Goal: Navigation & Orientation: Find specific page/section

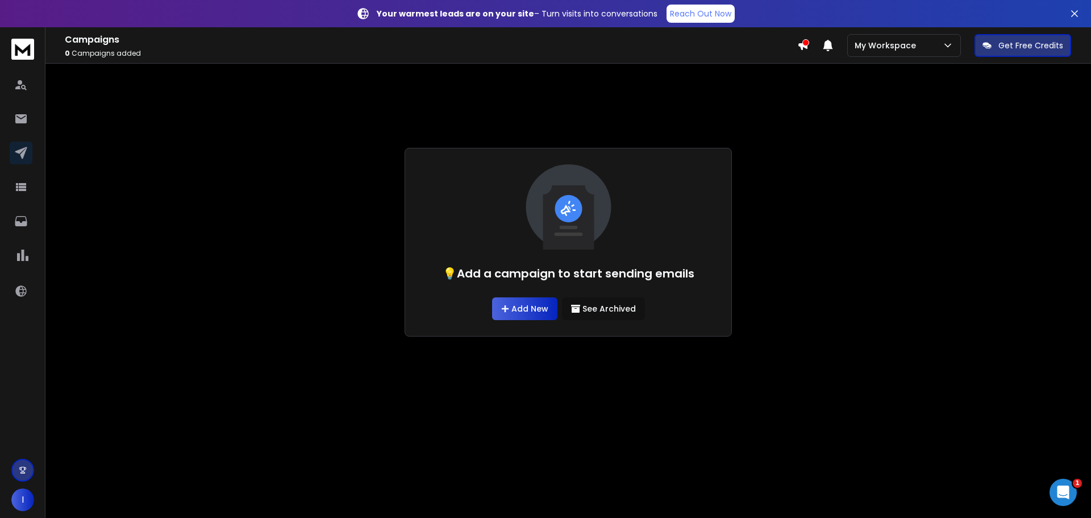
click at [1072, 15] on icon at bounding box center [1074, 14] width 10 height 10
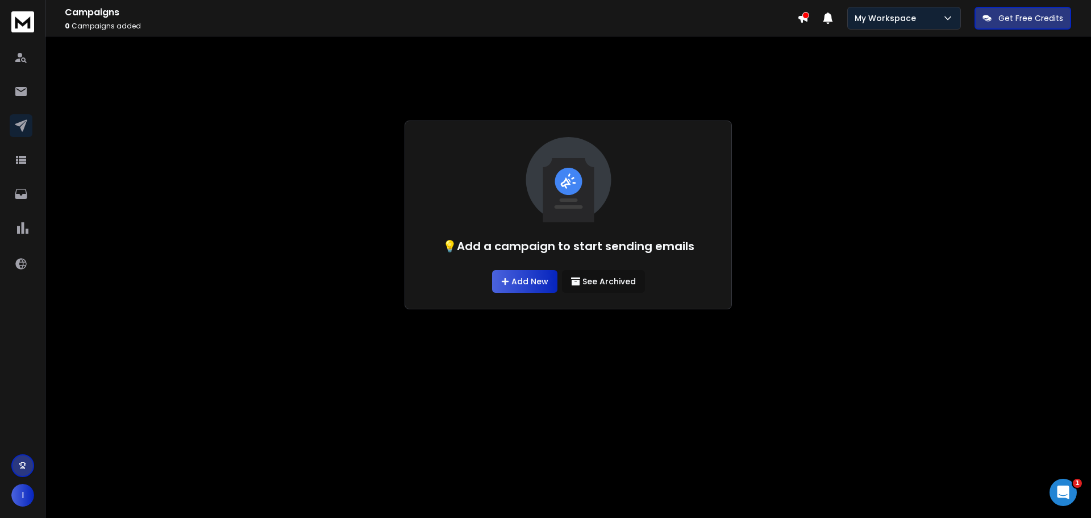
click at [871, 22] on p "My Workspace" at bounding box center [888, 18] width 66 height 11
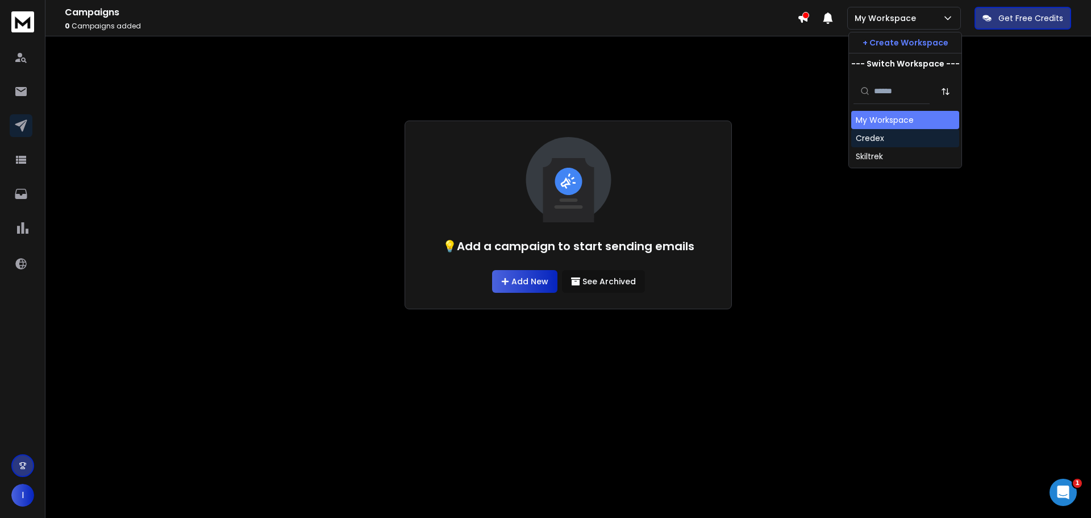
drag, startPoint x: 228, startPoint y: 178, endPoint x: 85, endPoint y: 200, distance: 144.3
click at [226, 180] on div "💡Add a campaign to start sending emails Add New See Archived" at bounding box center [568, 214] width 1009 height 189
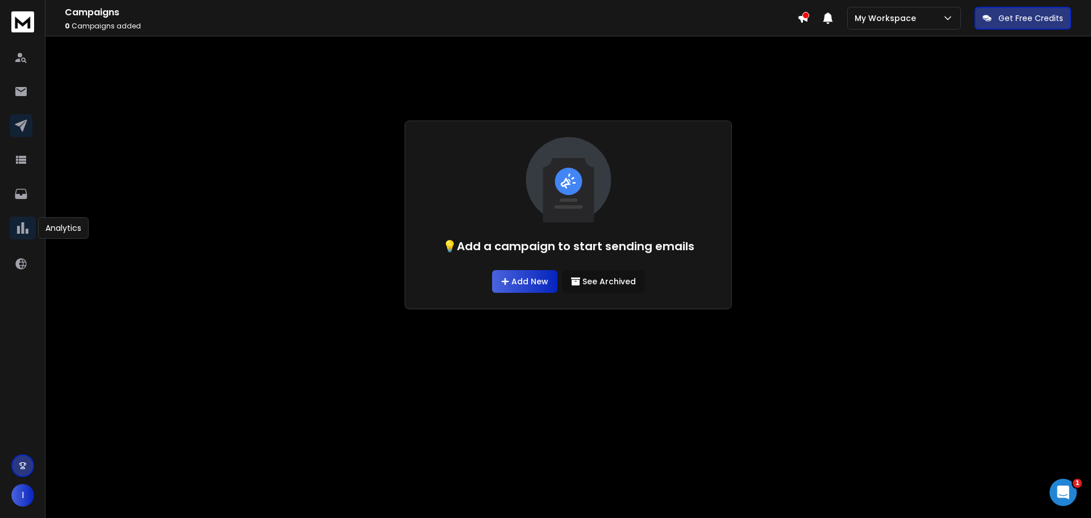
click at [24, 221] on icon at bounding box center [22, 227] width 17 height 17
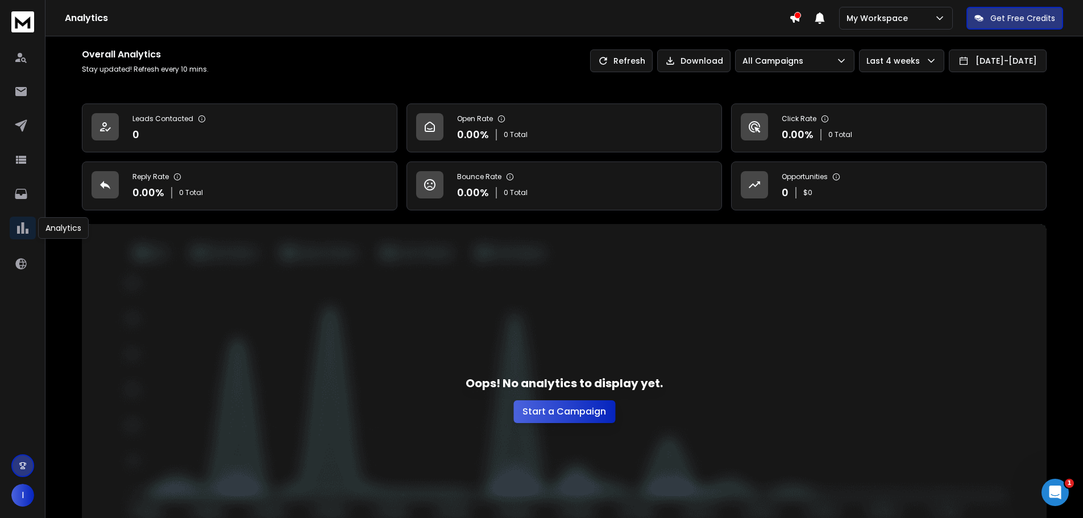
click at [27, 228] on icon at bounding box center [22, 227] width 17 height 17
click at [26, 191] on icon at bounding box center [21, 194] width 12 height 10
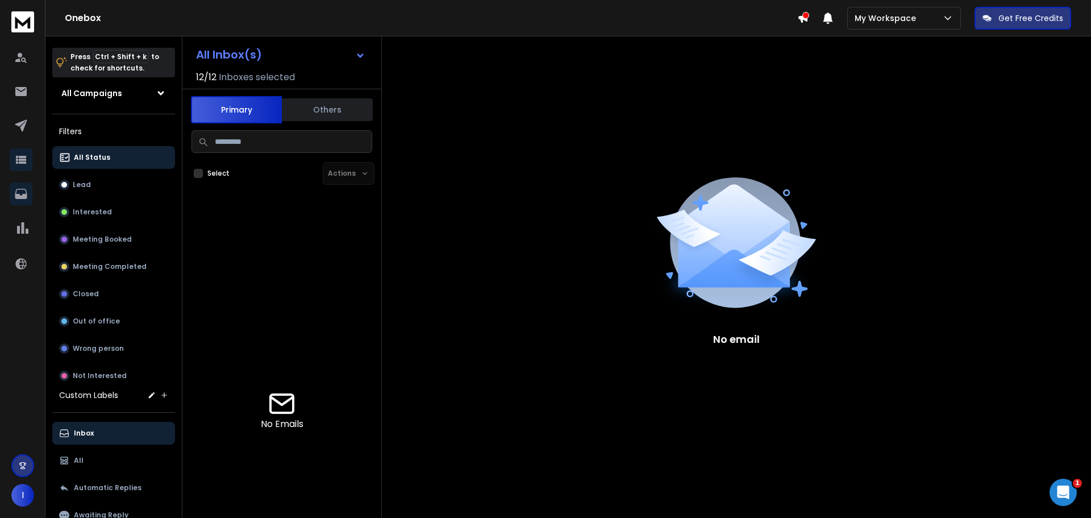
click at [16, 161] on icon at bounding box center [21, 160] width 10 height 8
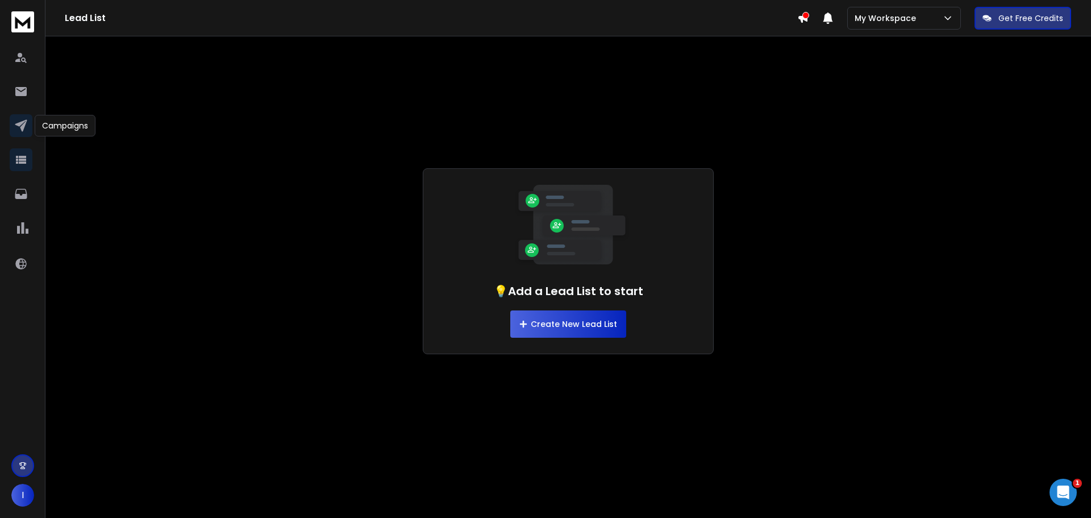
click at [23, 129] on icon at bounding box center [21, 125] width 12 height 12
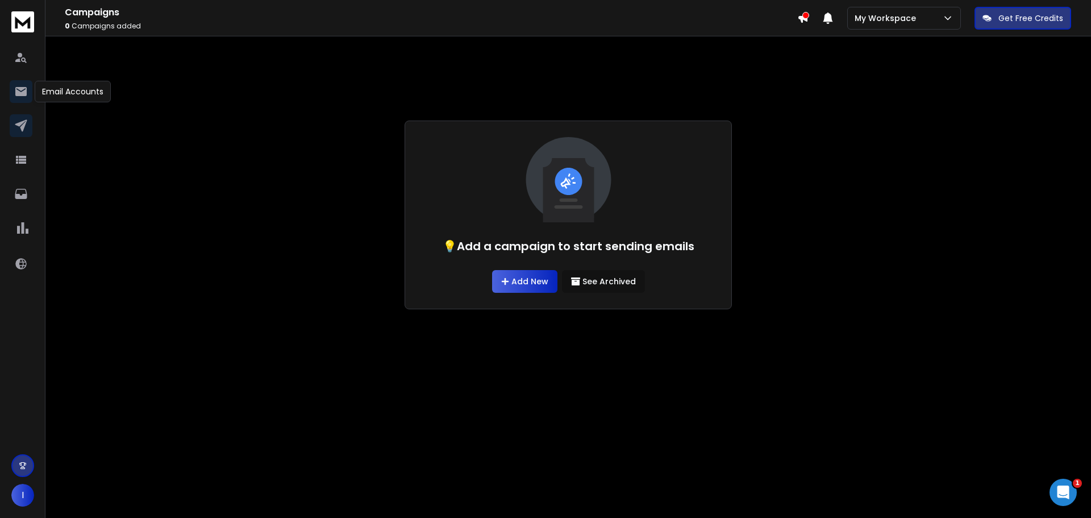
click at [21, 94] on icon at bounding box center [20, 91] width 11 height 9
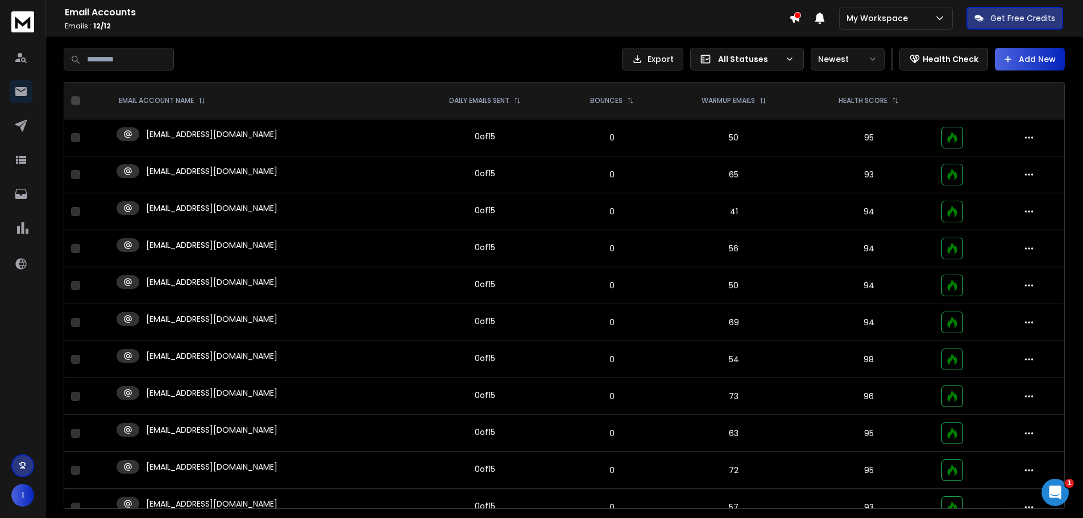
click at [952, 139] on div at bounding box center [952, 138] width 22 height 22
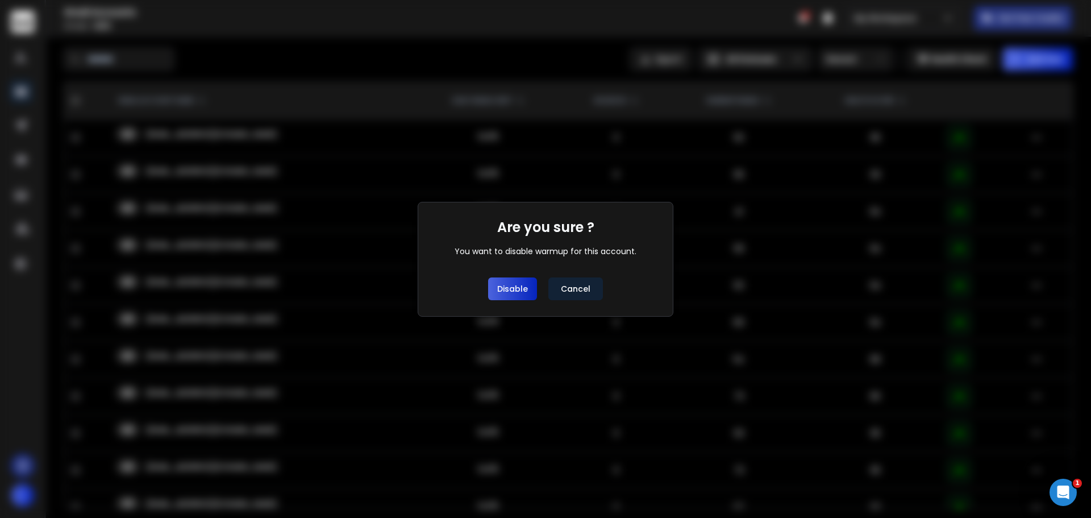
click at [558, 289] on button "Cancel" at bounding box center [575, 288] width 55 height 23
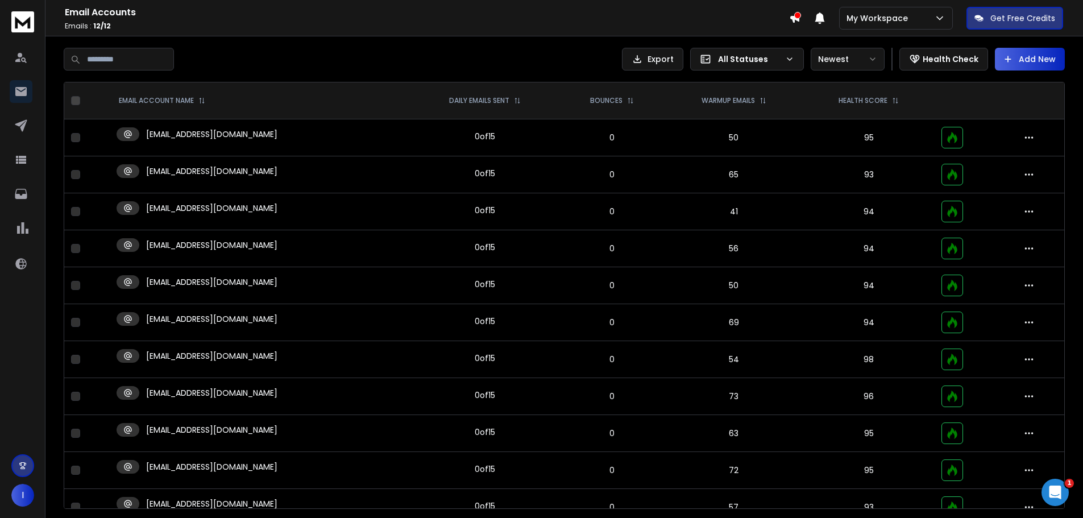
scroll to position [63, 0]
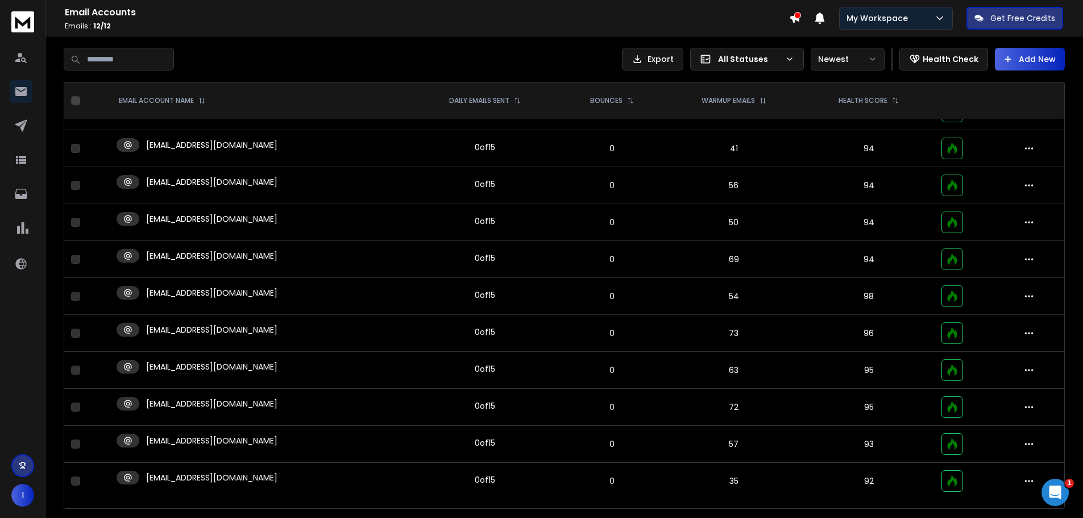
click at [918, 22] on div "My Workspace" at bounding box center [895, 18] width 99 height 11
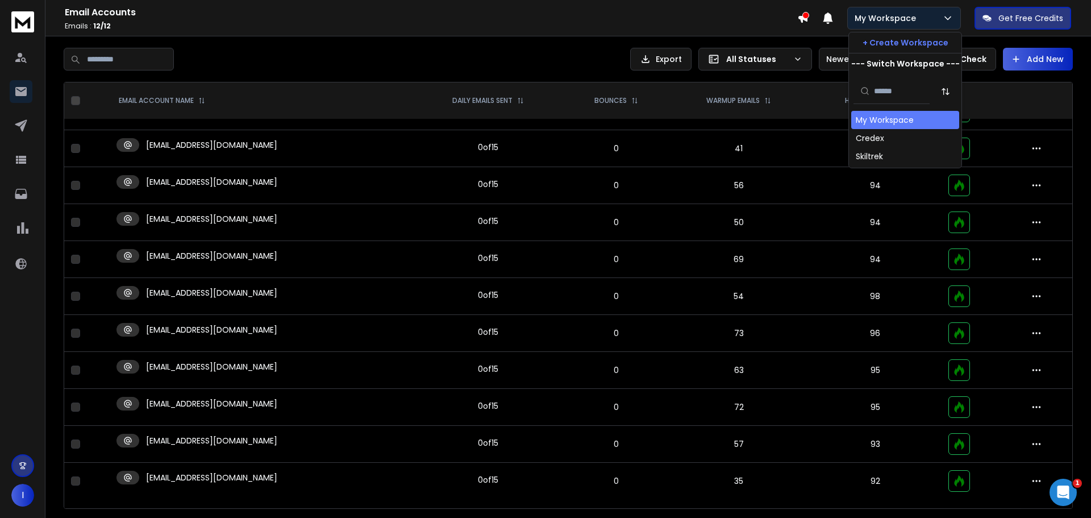
click at [919, 20] on div "My Workspace" at bounding box center [904, 18] width 99 height 11
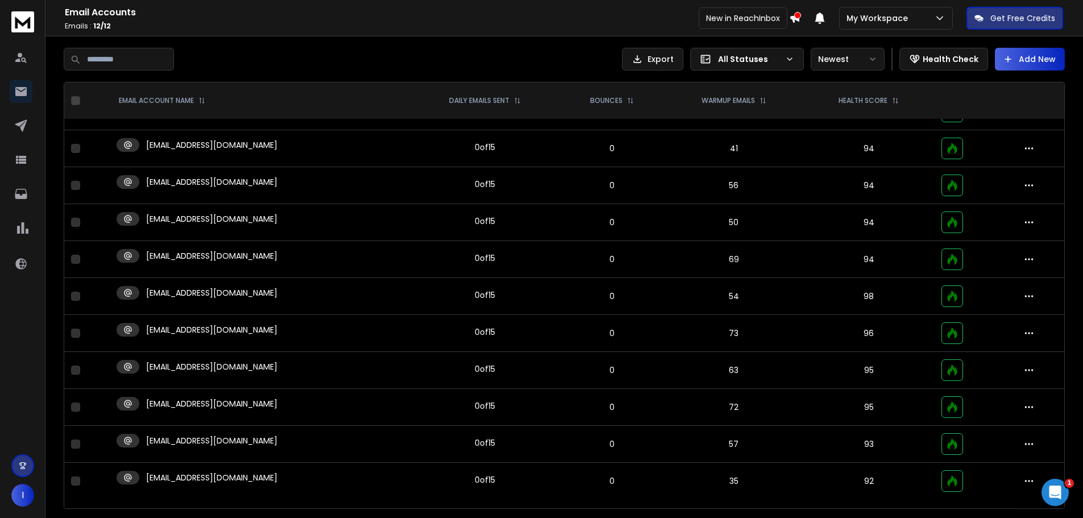
click at [798, 21] on icon at bounding box center [794, 18] width 11 height 11
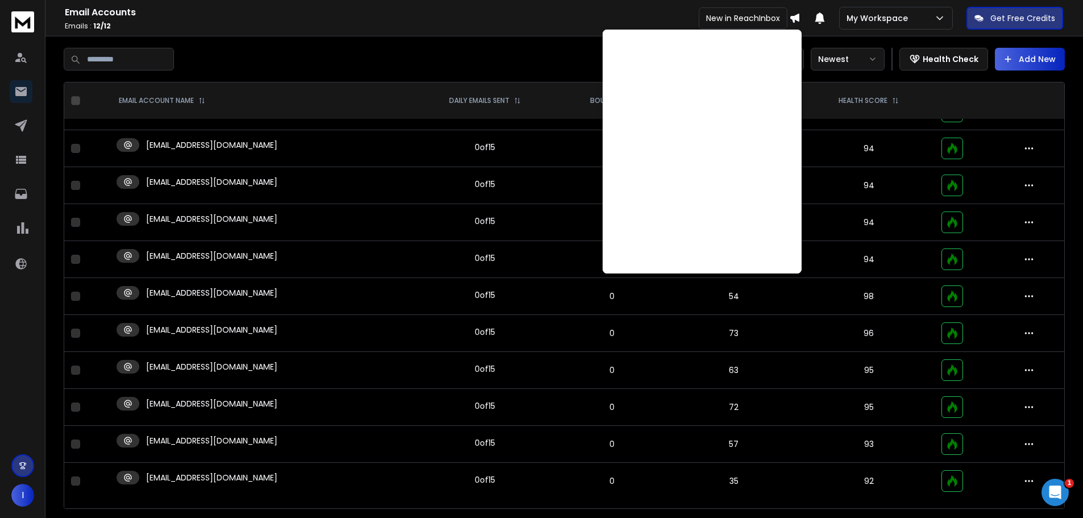
click at [668, 18] on h1 "Email Accounts" at bounding box center [427, 13] width 724 height 14
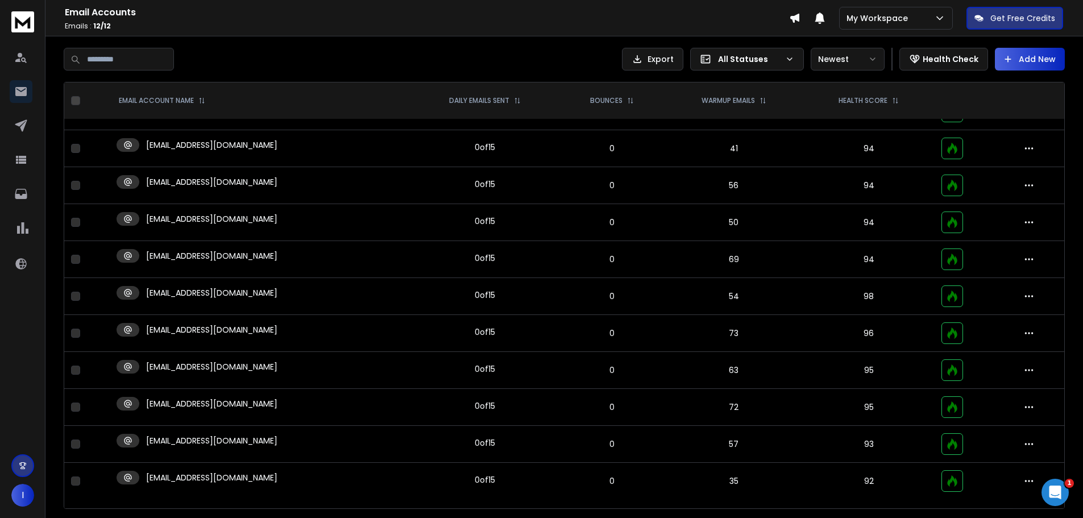
click at [1058, 485] on div "Open Intercom Messenger" at bounding box center [1055, 492] width 38 height 38
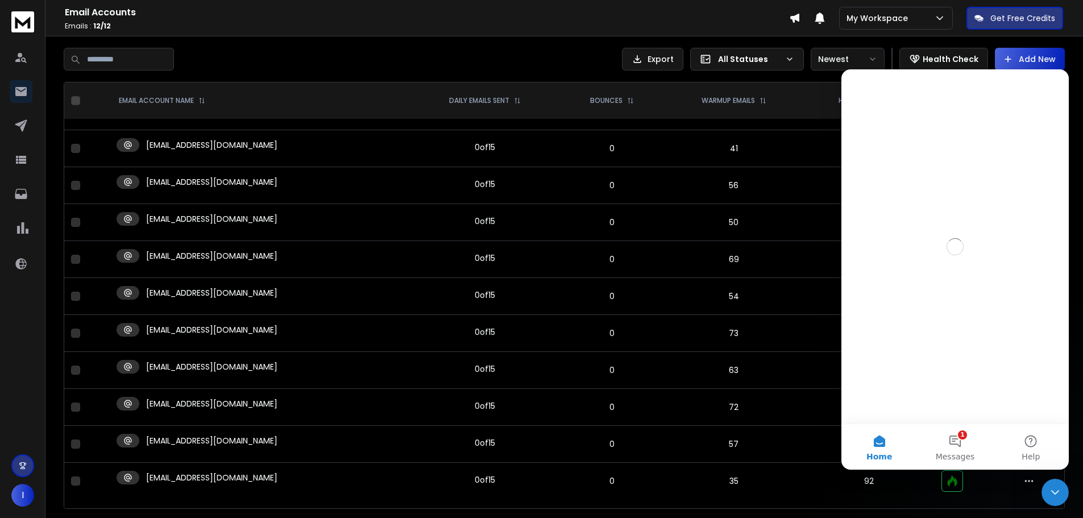
scroll to position [0, 0]
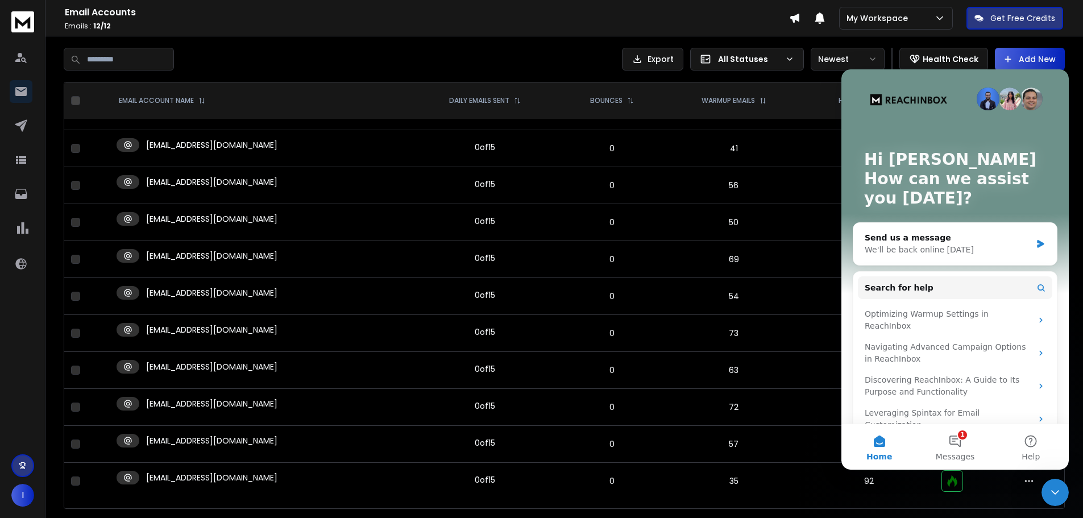
click at [569, 20] on div "Email Accounts Emails : 12 / 12" at bounding box center [427, 18] width 724 height 25
click at [478, 49] on div at bounding box center [339, 59] width 551 height 23
click at [1055, 482] on div "Close Intercom Messenger" at bounding box center [1054, 491] width 27 height 27
